Goal: Use online tool/utility

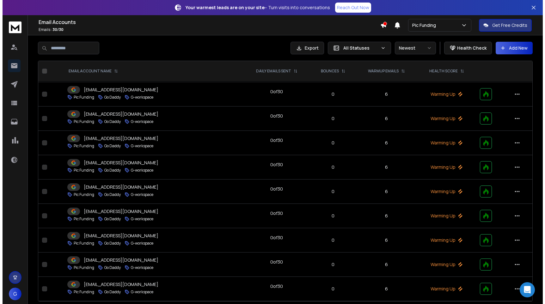
scroll to position [282, 0]
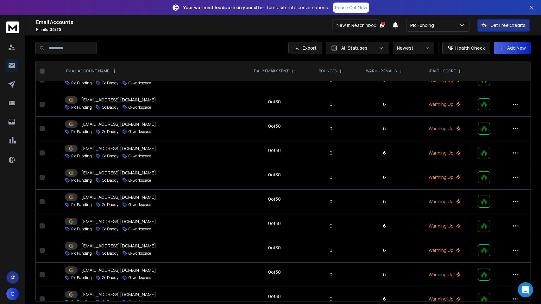
click at [384, 27] on icon at bounding box center [381, 25] width 6 height 6
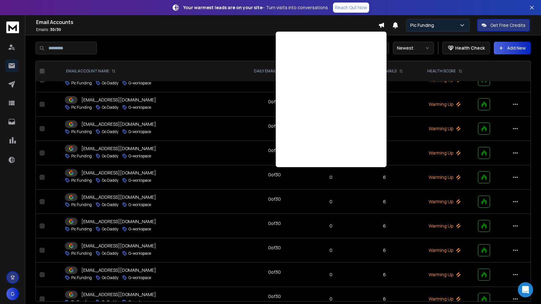
click at [468, 27] on button "Pic Funding" at bounding box center [437, 25] width 63 height 13
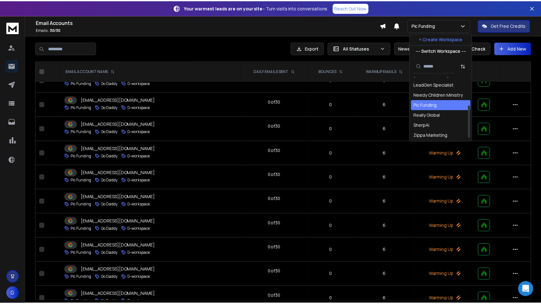
scroll to position [58, 0]
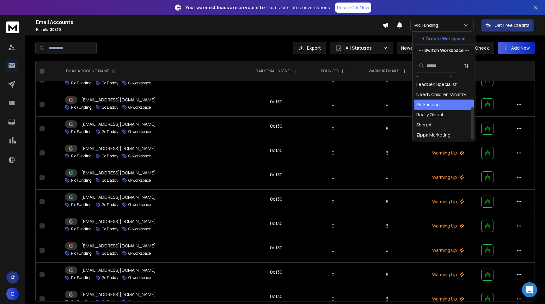
drag, startPoint x: 474, startPoint y: 99, endPoint x: 475, endPoint y: 132, distance: 33.3
click at [474, 132] on div at bounding box center [473, 123] width 2 height 33
click at [440, 115] on div "Really Global" at bounding box center [430, 115] width 27 height 6
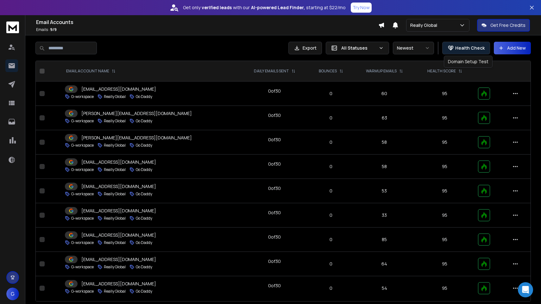
click at [463, 50] on p "Health Check" at bounding box center [469, 48] width 29 height 6
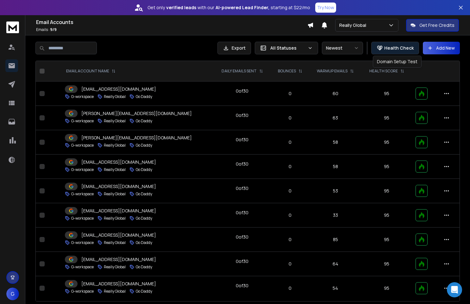
scroll to position [4, 0]
